Goal: Navigation & Orientation: Find specific page/section

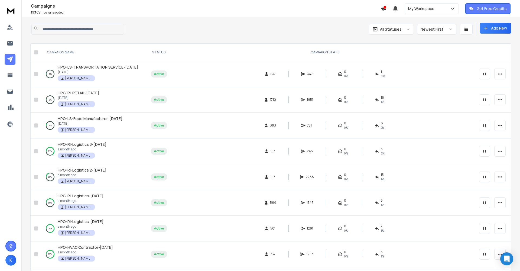
scroll to position [20, 0]
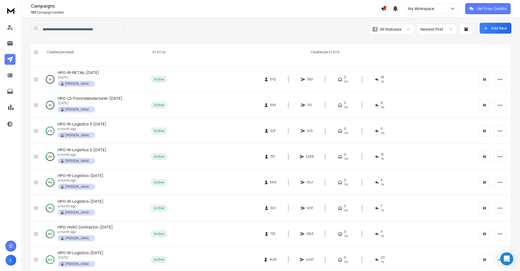
click at [12, 106] on icon at bounding box center [11, 107] width 8 height 8
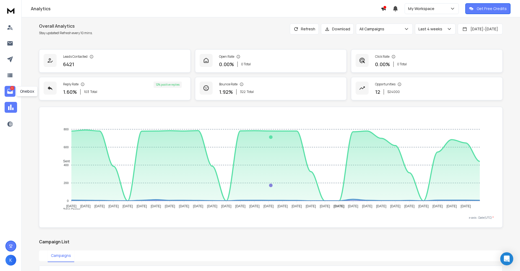
click at [9, 90] on icon at bounding box center [10, 91] width 7 height 7
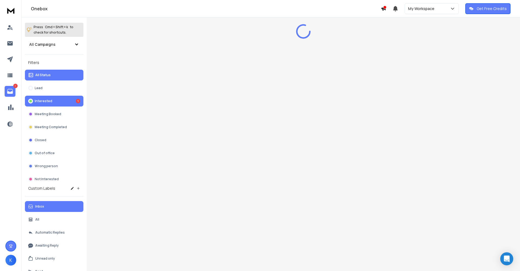
click at [60, 103] on button "Interested 1" at bounding box center [54, 101] width 59 height 11
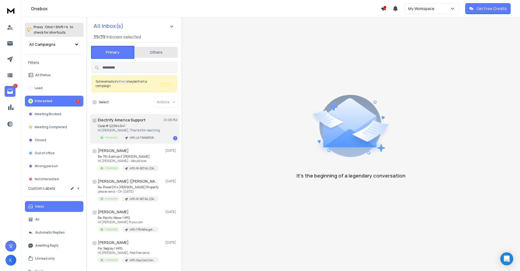
click at [134, 123] on div "Electrify America Support 01:08 PM Case # 02964941 Hi Kevin, Thanks for reachin…" at bounding box center [138, 128] width 80 height 23
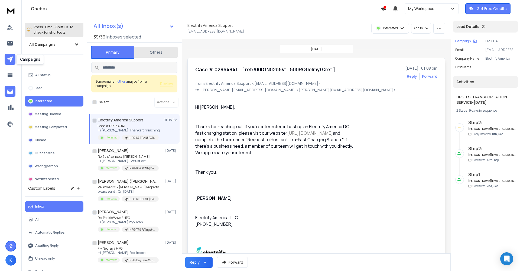
click at [7, 57] on icon at bounding box center [10, 59] width 7 height 7
